Goal: Task Accomplishment & Management: Manage account settings

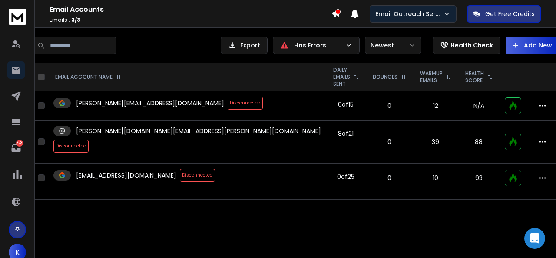
click at [420, 14] on p "Email Outreach Service" at bounding box center [410, 14] width 68 height 9
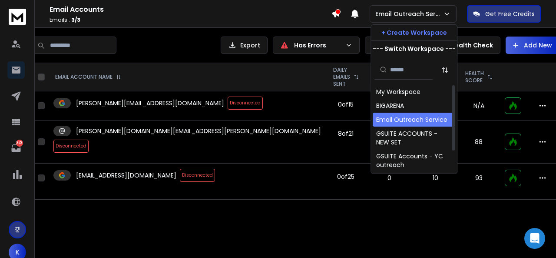
click at [393, 120] on div "Email Outreach Service" at bounding box center [411, 119] width 71 height 9
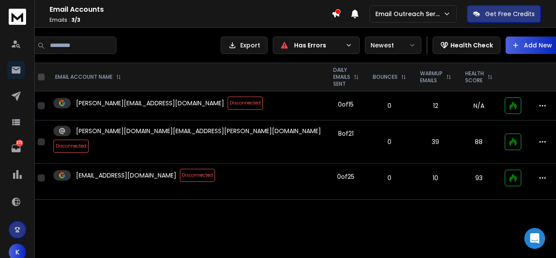
click at [280, 47] on div "Has Errors" at bounding box center [311, 45] width 62 height 9
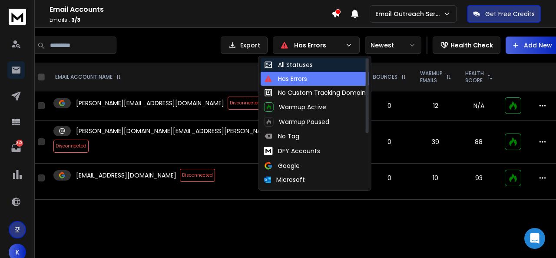
click at [299, 62] on div "All Statuses" at bounding box center [288, 64] width 49 height 9
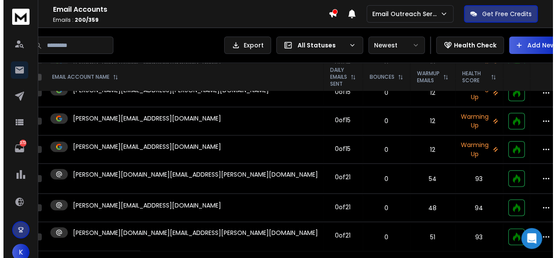
scroll to position [4035, 0]
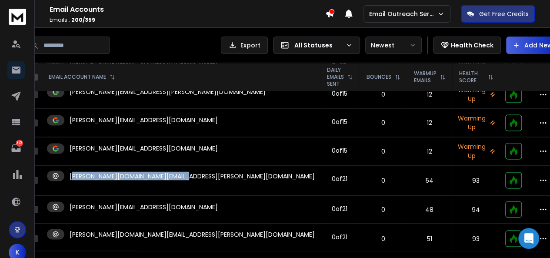
drag, startPoint x: 231, startPoint y: 144, endPoint x: 113, endPoint y: 143, distance: 118.7
click at [113, 170] on div "leila.george@usebomaksanpoint.com" at bounding box center [181, 177] width 268 height 14
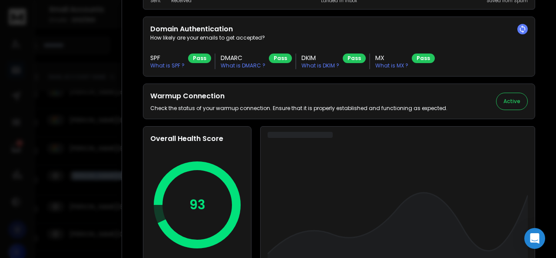
scroll to position [0, 0]
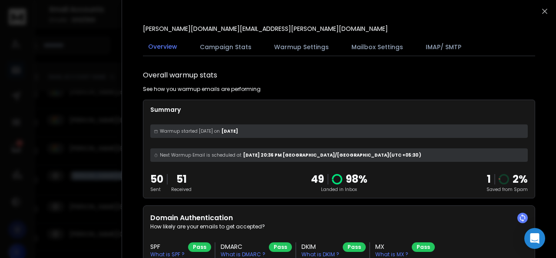
click at [542, 10] on icon "button" at bounding box center [545, 11] width 9 height 9
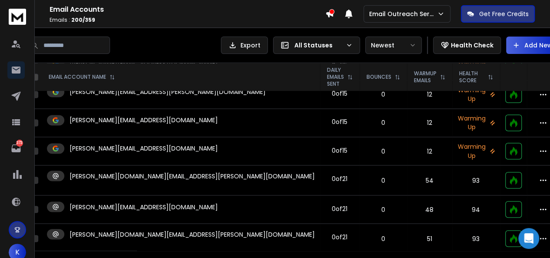
click at [311, 52] on div "All Statuses" at bounding box center [316, 45] width 87 height 17
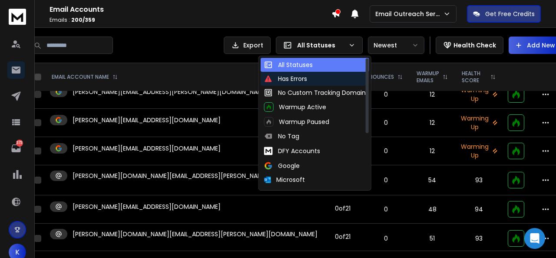
click at [289, 82] on div "Has Errors" at bounding box center [285, 78] width 43 height 9
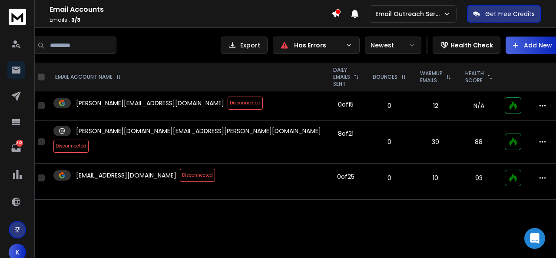
click at [219, 130] on p "leila.george@easybomaksanplanet.com" at bounding box center [198, 131] width 245 height 9
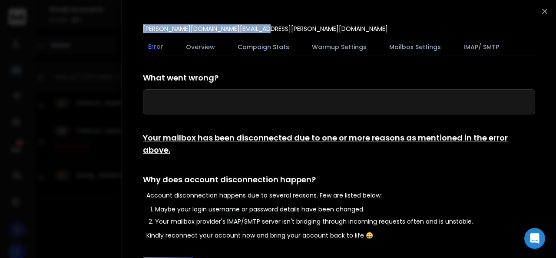
drag, startPoint x: 261, startPoint y: 30, endPoint x: 141, endPoint y: 25, distance: 120.5
copy p "leila.george@easybomaksanplanet.com"
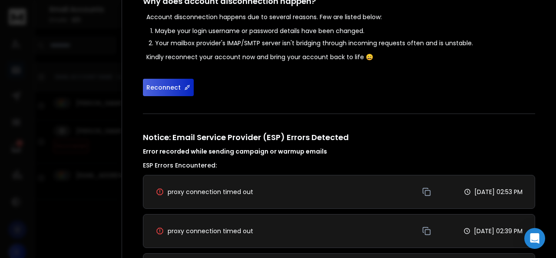
scroll to position [284, 0]
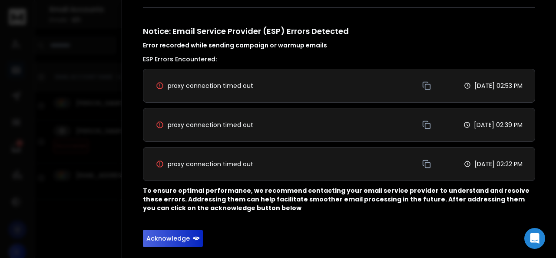
click at [170, 230] on button "Acknowledge" at bounding box center [173, 238] width 60 height 17
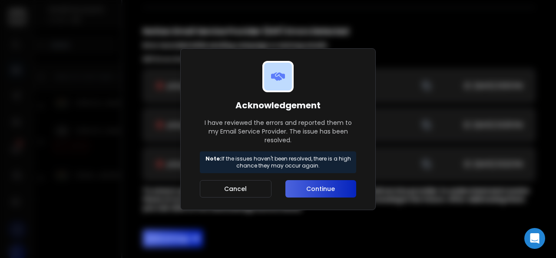
click at [323, 186] on button "Continue" at bounding box center [321, 188] width 71 height 17
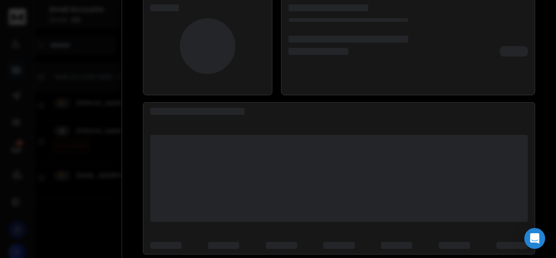
scroll to position [192, 0]
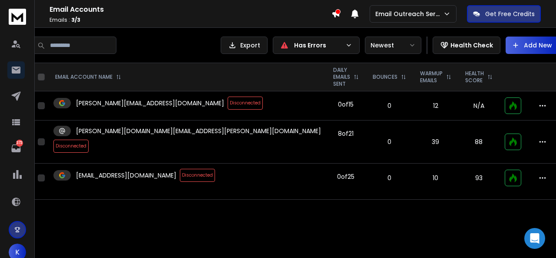
click at [167, 130] on p "leila.george@easybomaksanplanet.com" at bounding box center [198, 131] width 245 height 9
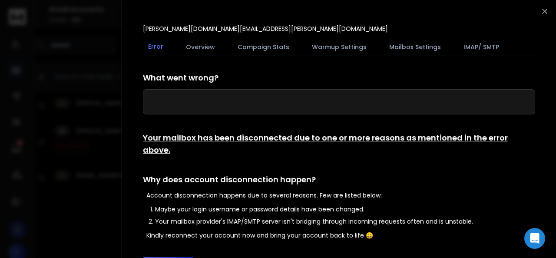
scroll to position [28, 0]
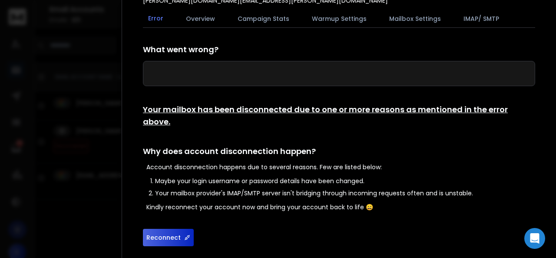
click at [164, 229] on button "Reconnect" at bounding box center [168, 237] width 51 height 17
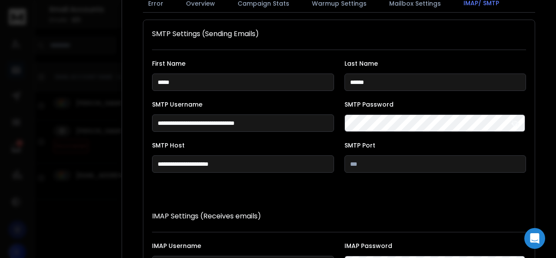
scroll to position [240, 0]
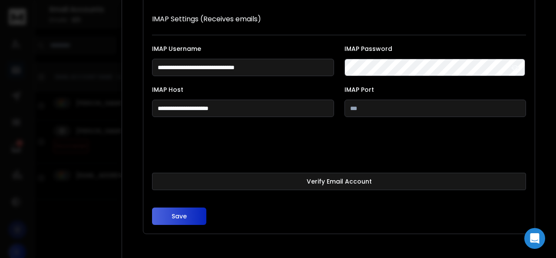
click at [177, 219] on button "Save" at bounding box center [179, 215] width 54 height 17
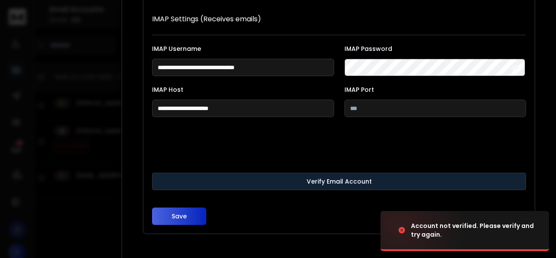
click at [217, 180] on button "Verify Email Account" at bounding box center [339, 181] width 374 height 17
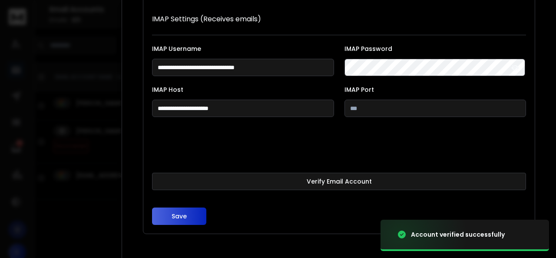
click at [173, 217] on button "Save" at bounding box center [179, 215] width 54 height 17
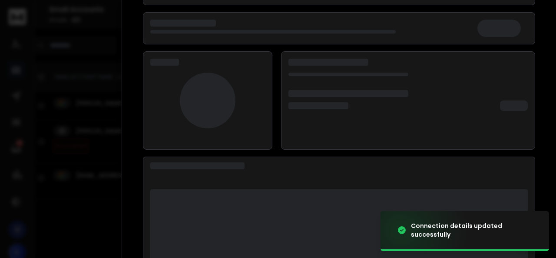
scroll to position [192, 0]
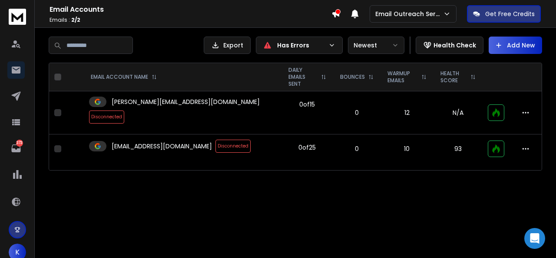
click at [336, 47] on icon at bounding box center [332, 45] width 7 height 7
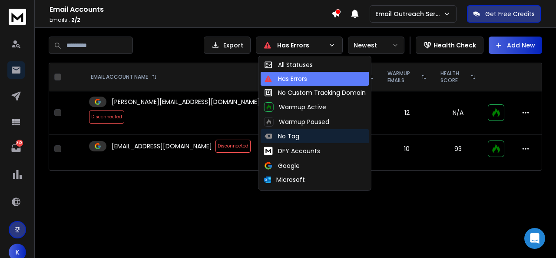
click at [166, 199] on div "Get only verified leads with our AI-powered Lead Finder, starting at $22/mo Try…" at bounding box center [278, 129] width 556 height 258
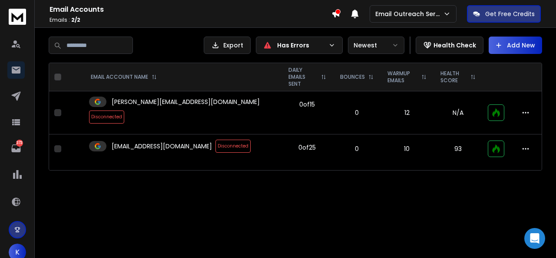
click at [247, 203] on div "Get only verified leads with our AI-powered Lead Finder, starting at $22/mo Try…" at bounding box center [278, 129] width 556 height 258
